Goal: Task Accomplishment & Management: Use online tool/utility

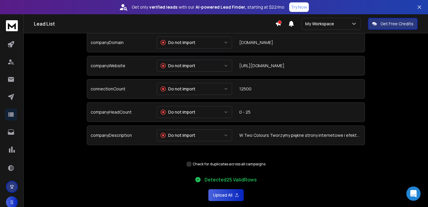
scroll to position [549, 0]
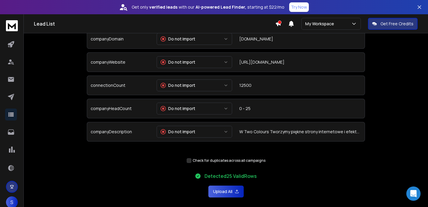
click at [228, 188] on button "Upload All" at bounding box center [226, 192] width 35 height 12
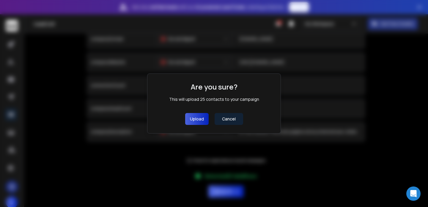
click at [198, 120] on button "Upload" at bounding box center [197, 119] width 24 height 12
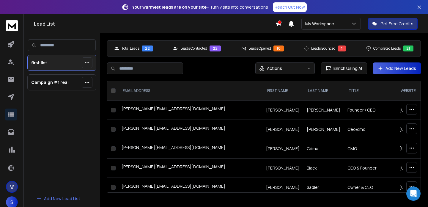
click at [57, 81] on p "Campaign #1 real" at bounding box center [49, 82] width 37 height 6
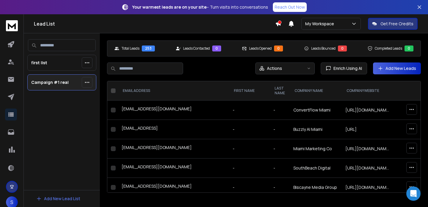
click at [60, 65] on div "first list" at bounding box center [61, 63] width 69 height 16
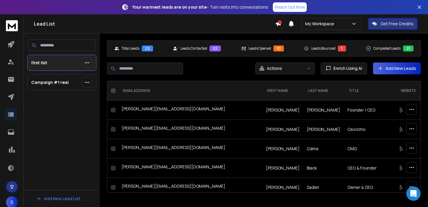
click at [66, 83] on p "Campaign #1 real" at bounding box center [49, 82] width 37 height 6
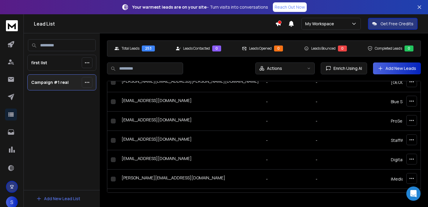
scroll to position [3380, 0]
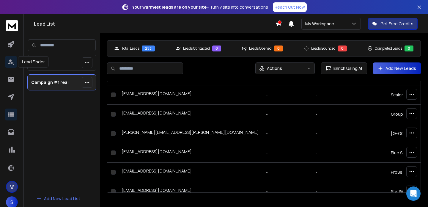
click at [7, 61] on link at bounding box center [11, 62] width 12 height 12
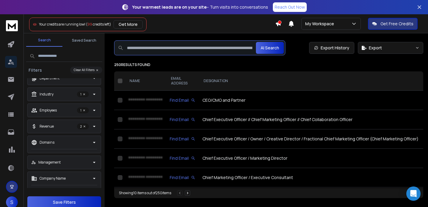
scroll to position [68, 0]
